Goal: Check status: Check status

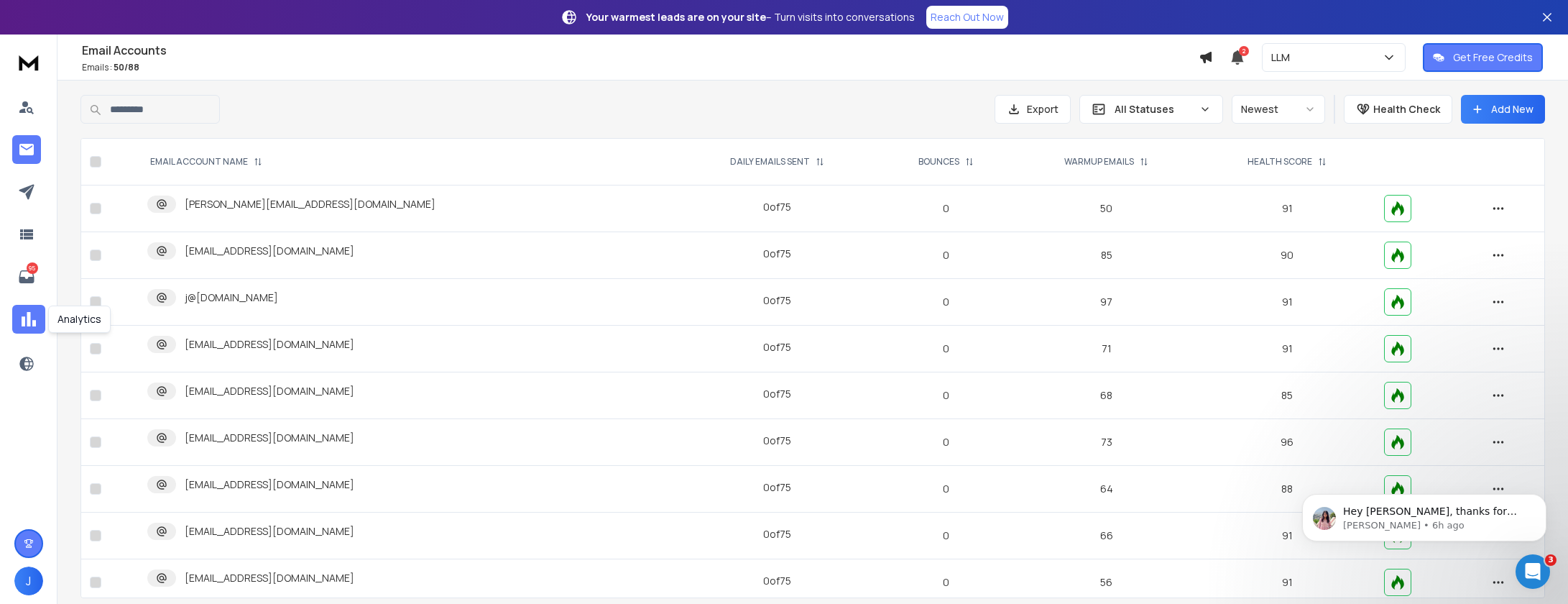
click at [27, 324] on icon at bounding box center [28, 319] width 14 height 15
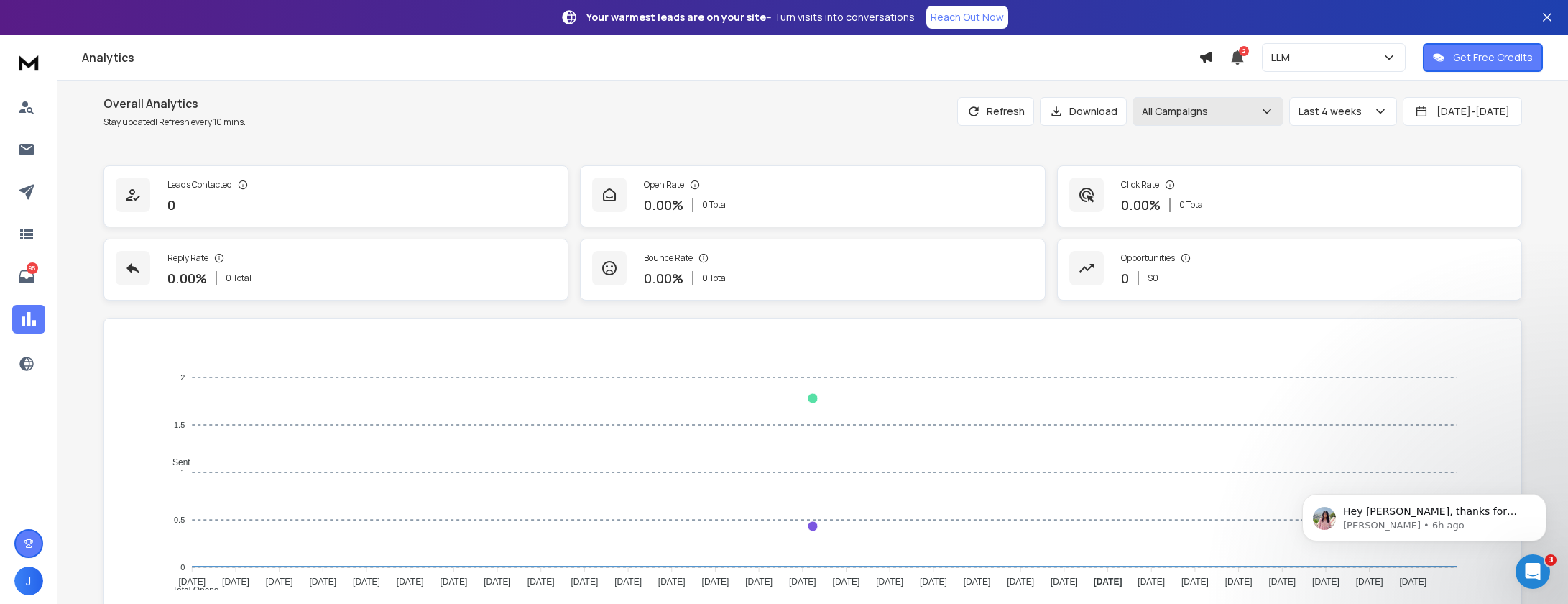
click at [1207, 117] on div "All Campaigns" at bounding box center [1207, 111] width 132 height 15
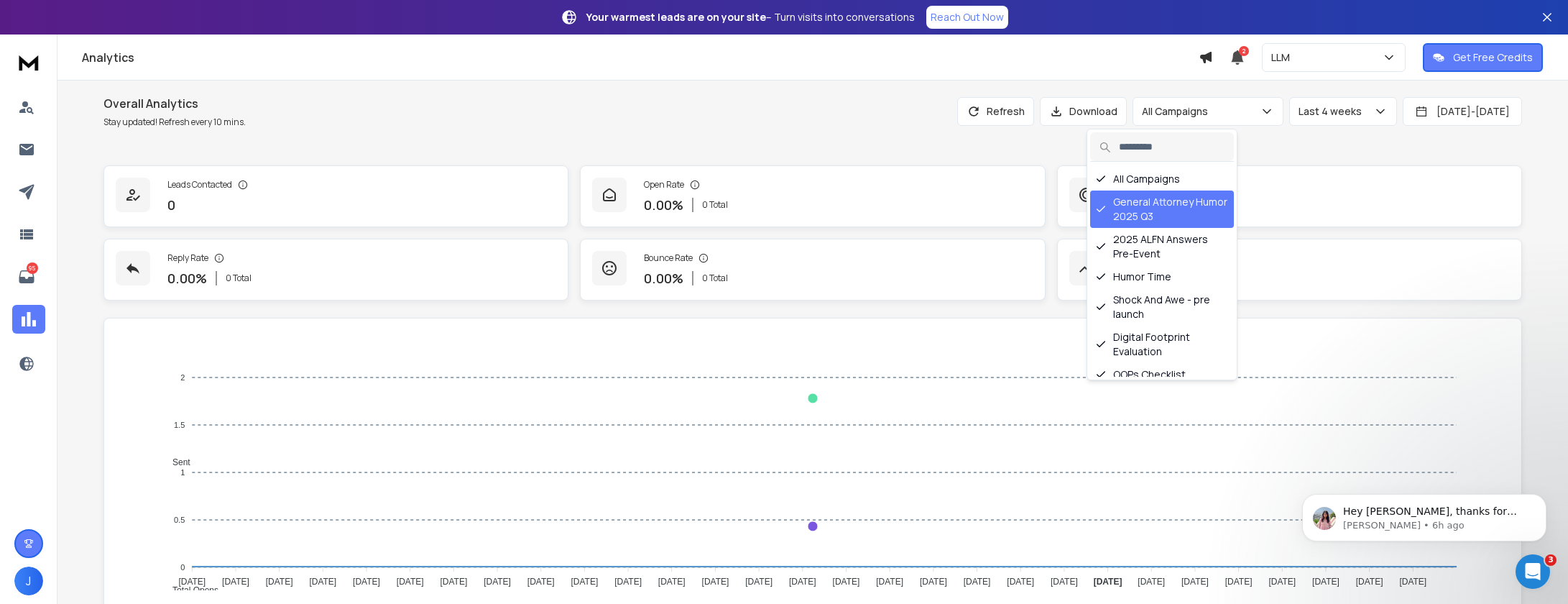
click at [1154, 209] on div "General Attorney Humor 2025 Q3" at bounding box center [1161, 209] width 143 height 37
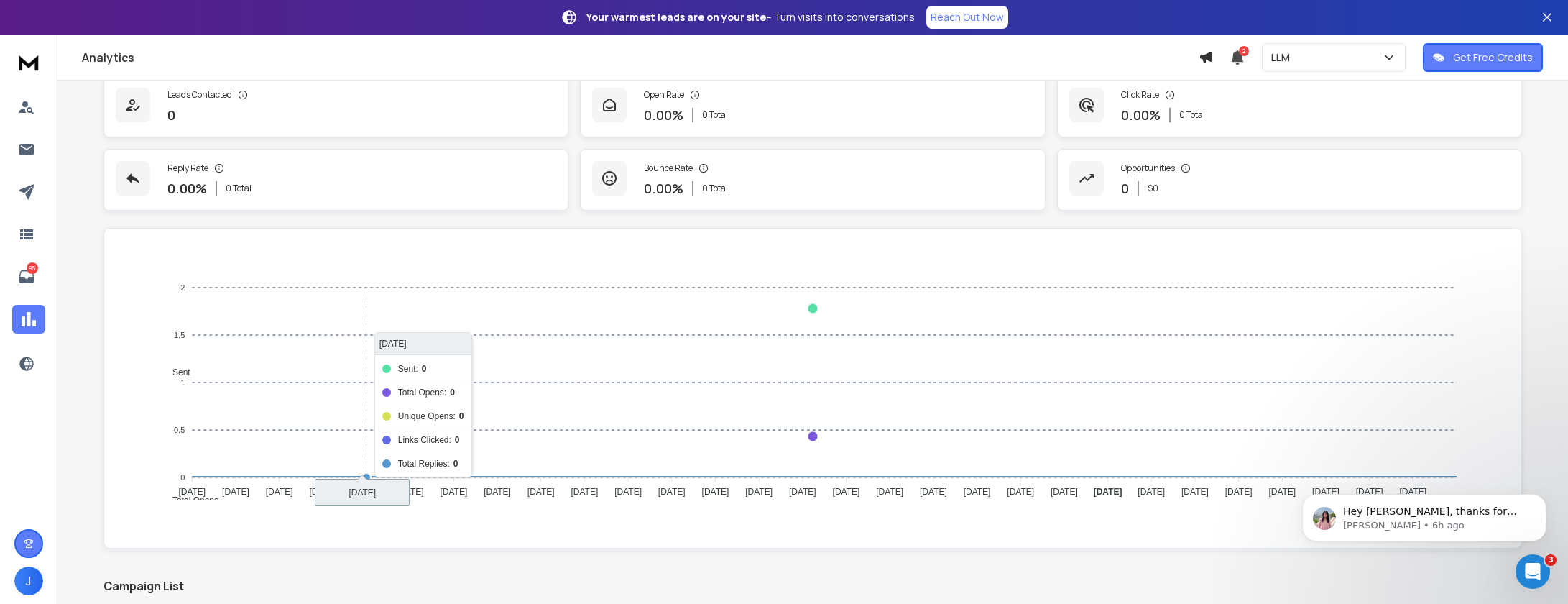
scroll to position [186, 0]
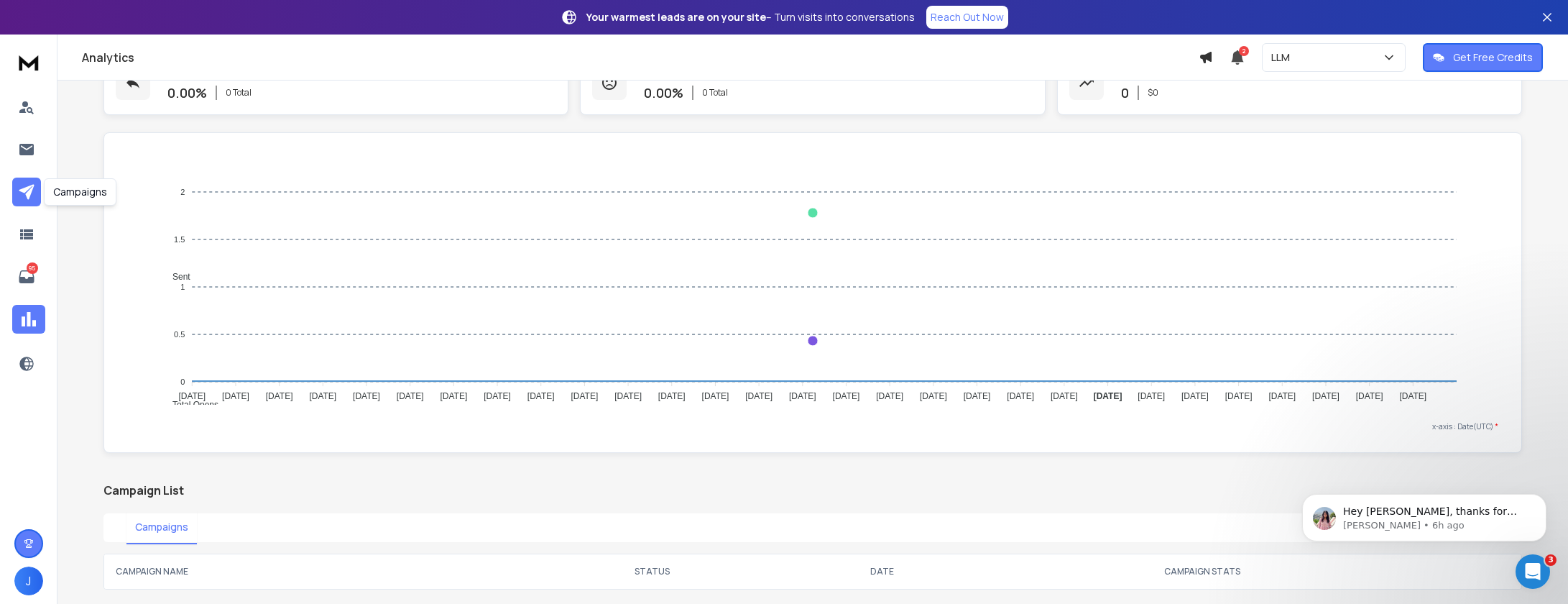
click at [27, 192] on icon at bounding box center [26, 192] width 15 height 15
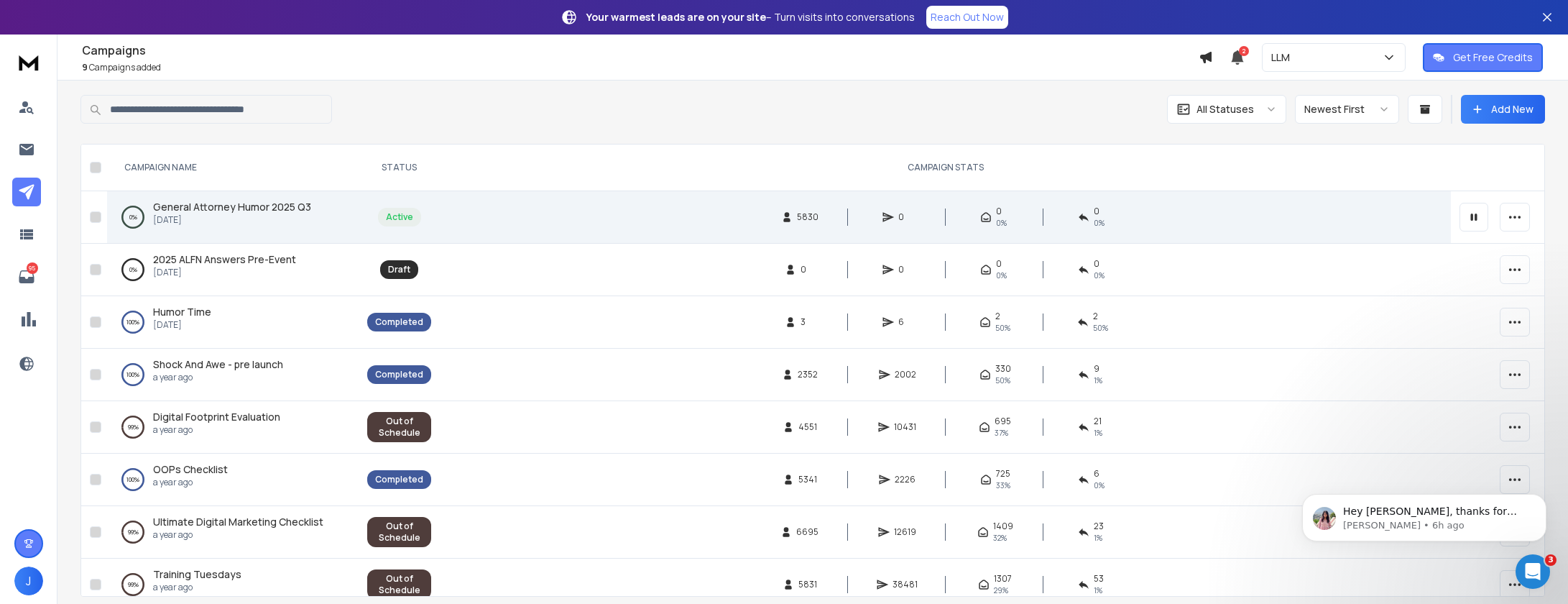
click at [224, 205] on span "General Attorney Humor 2025 Q3" at bounding box center [232, 207] width 158 height 14
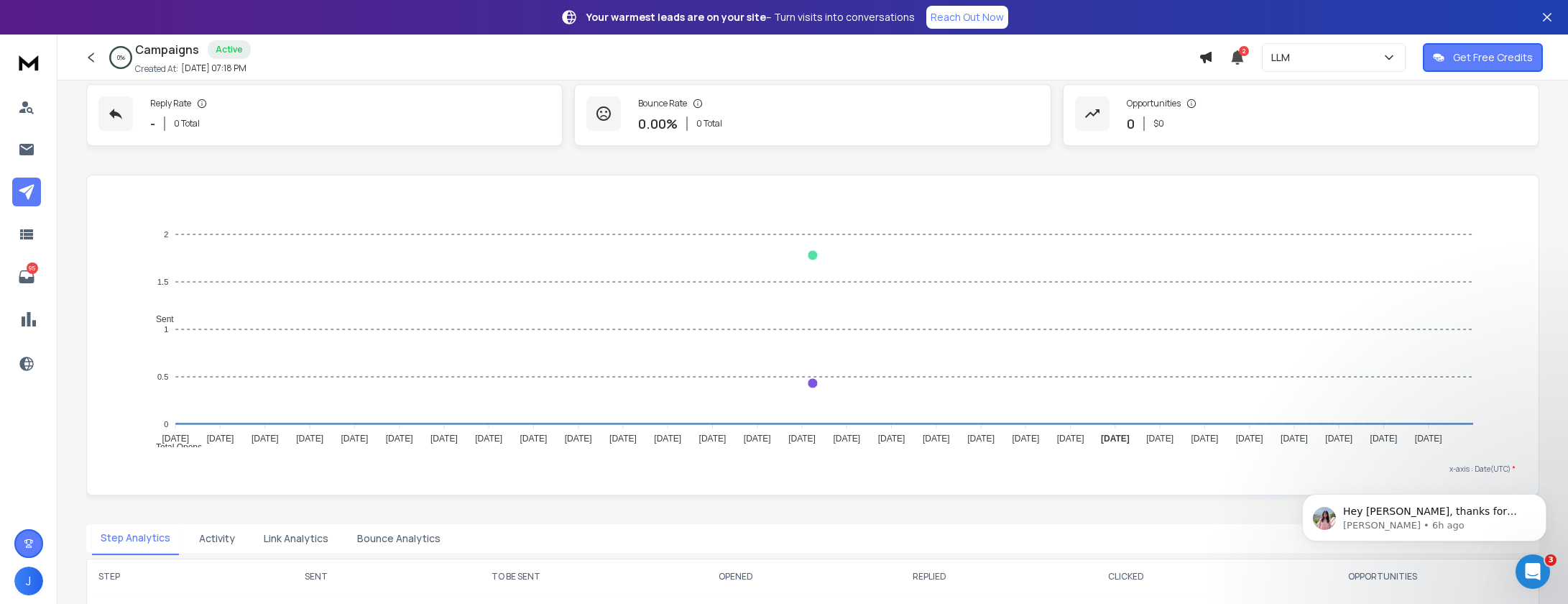
scroll to position [362, 0]
